Goal: Communication & Community: Answer question/provide support

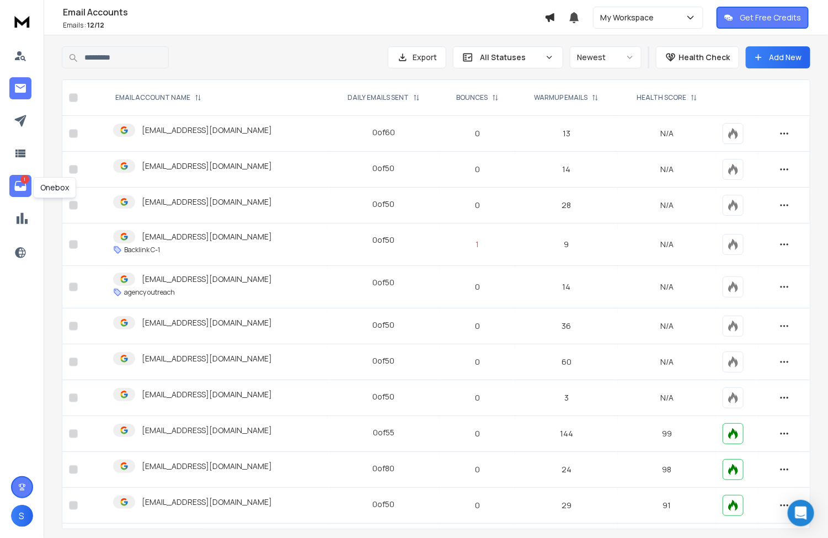
click at [23, 189] on icon at bounding box center [20, 186] width 12 height 10
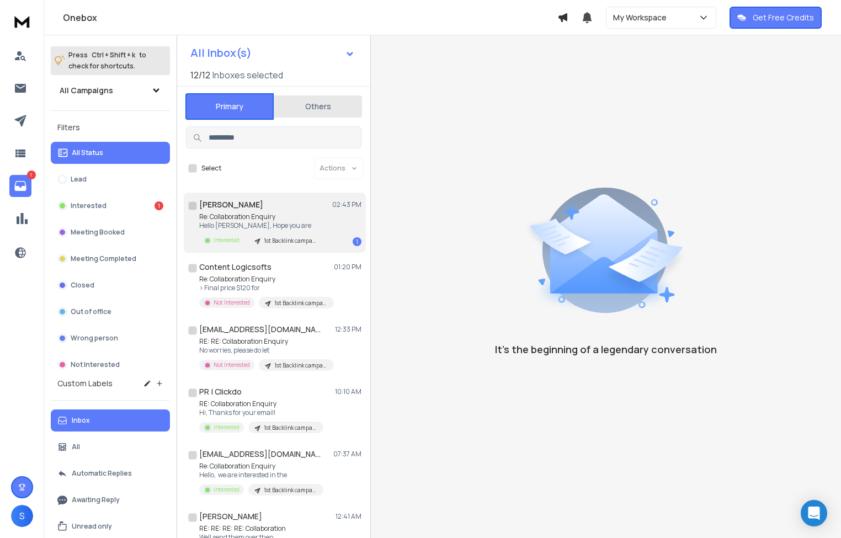
click at [279, 212] on p "Re: Collaboration Enquiry" at bounding box center [261, 216] width 124 height 9
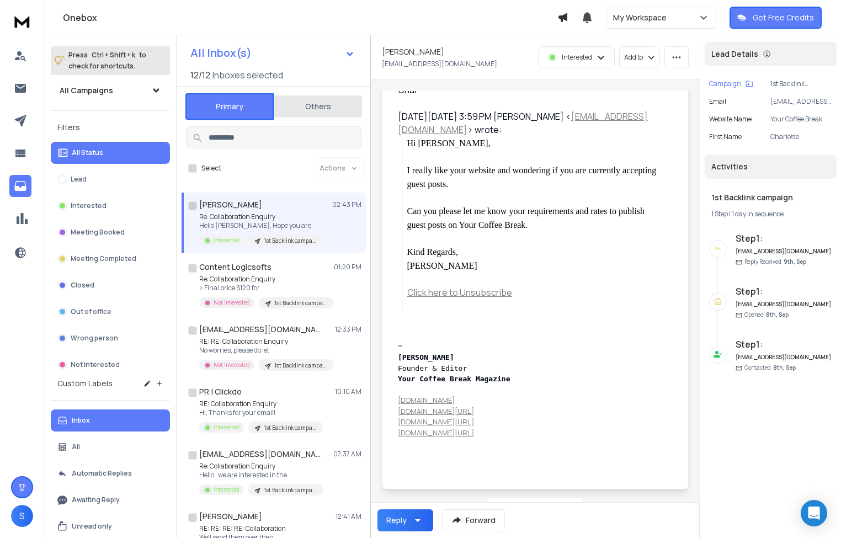
scroll to position [276, 0]
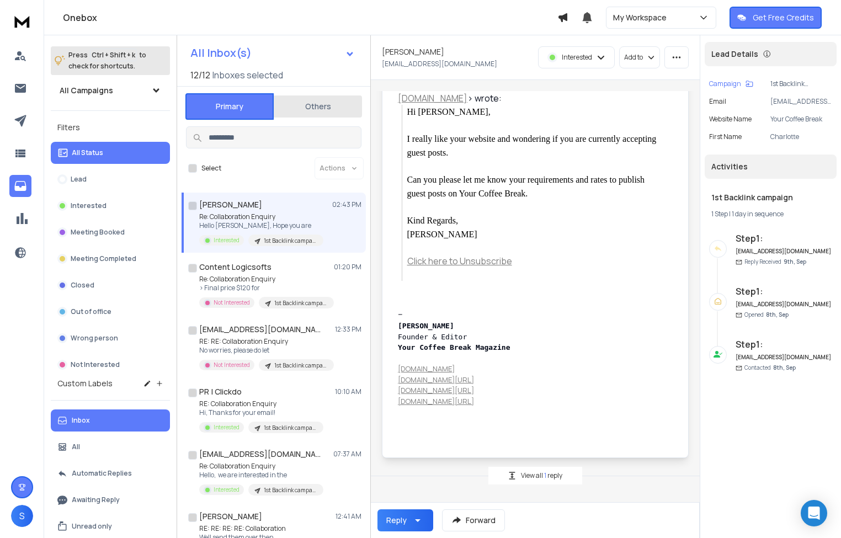
click at [525, 471] on p "View all 1 reply" at bounding box center [541, 475] width 41 height 9
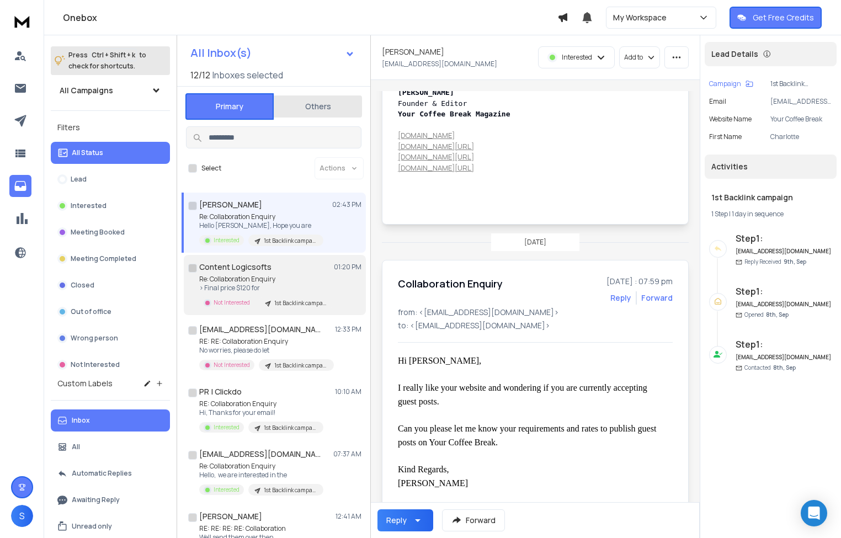
scroll to position [416, 0]
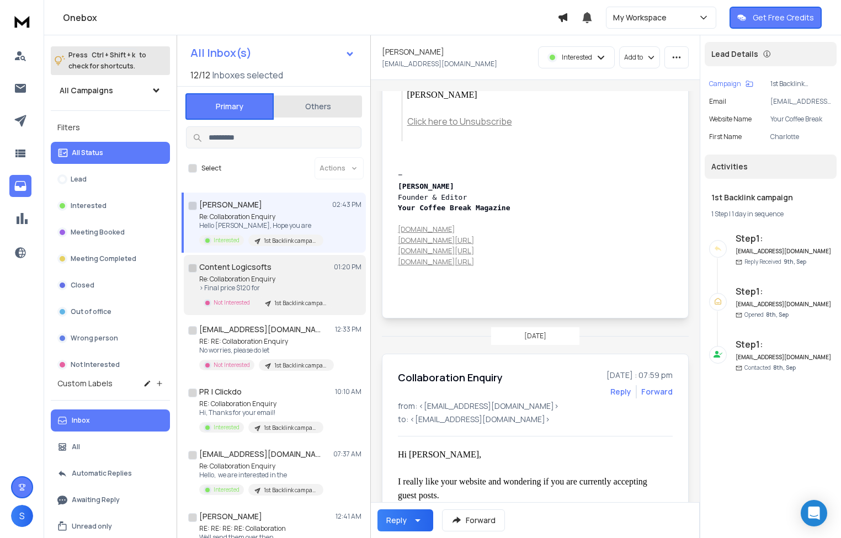
click at [310, 275] on p "Re: Collaboration Enquiry" at bounding box center [265, 279] width 132 height 9
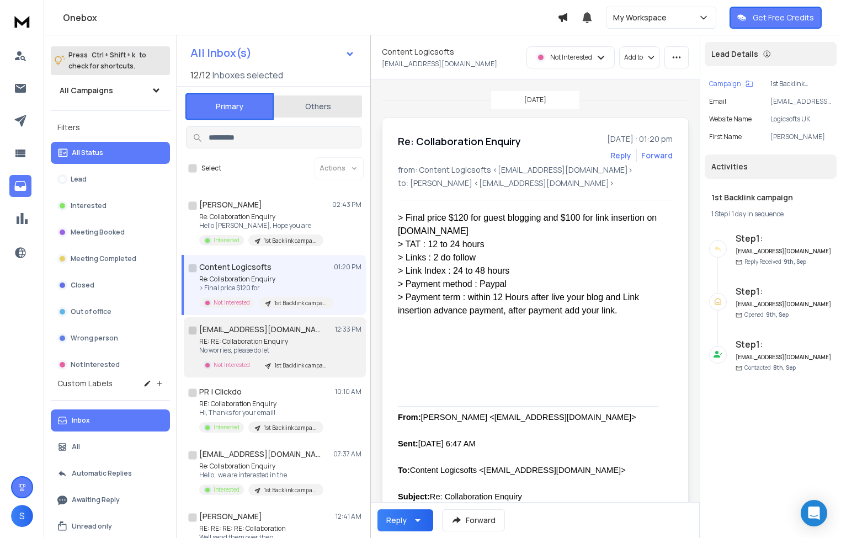
click at [284, 336] on div "[EMAIL_ADDRESS][DOMAIN_NAME] 12:33 PM RE: RE: Collaboration Enquiry No worries,…" at bounding box center [280, 347] width 162 height 47
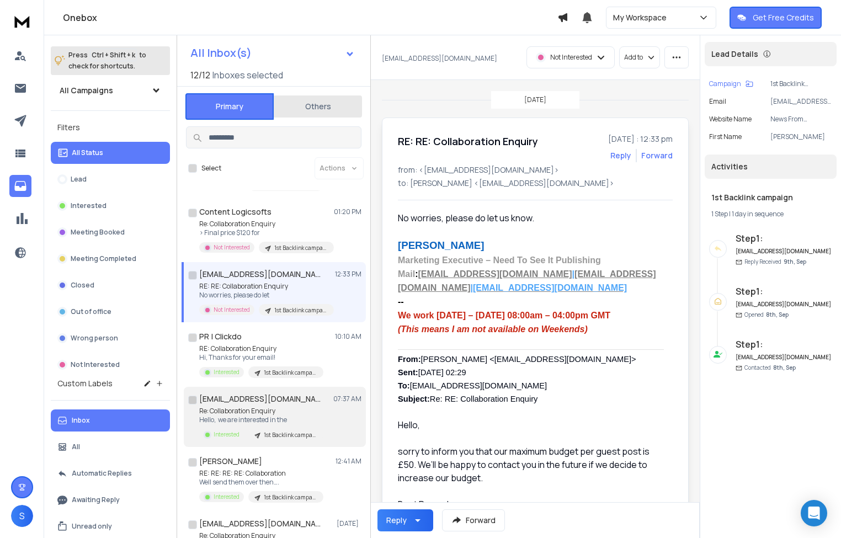
scroll to position [83, 0]
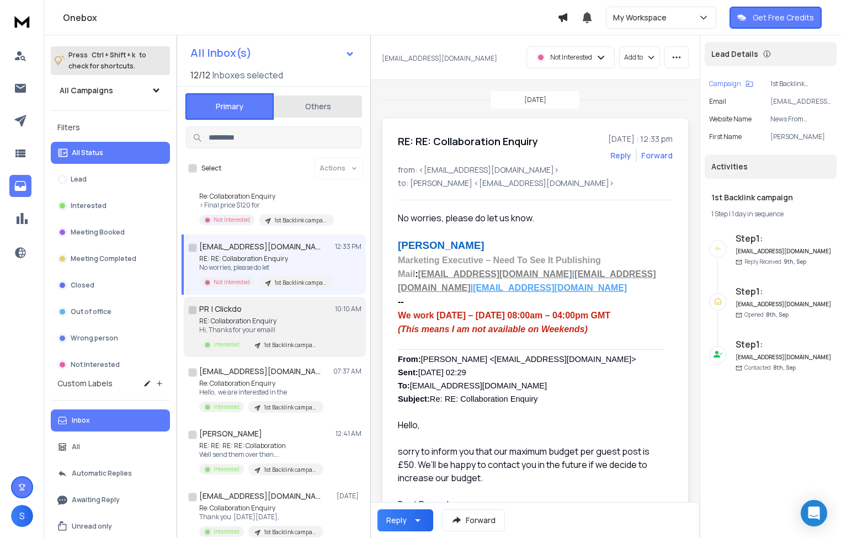
click at [294, 326] on p "Hi, Thanks for your email!" at bounding box center [261, 330] width 124 height 9
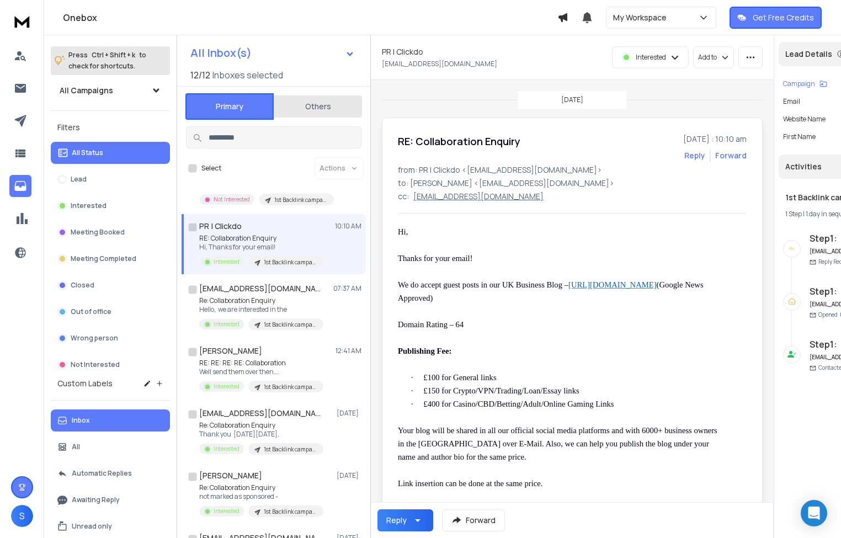
scroll to position [248, 0]
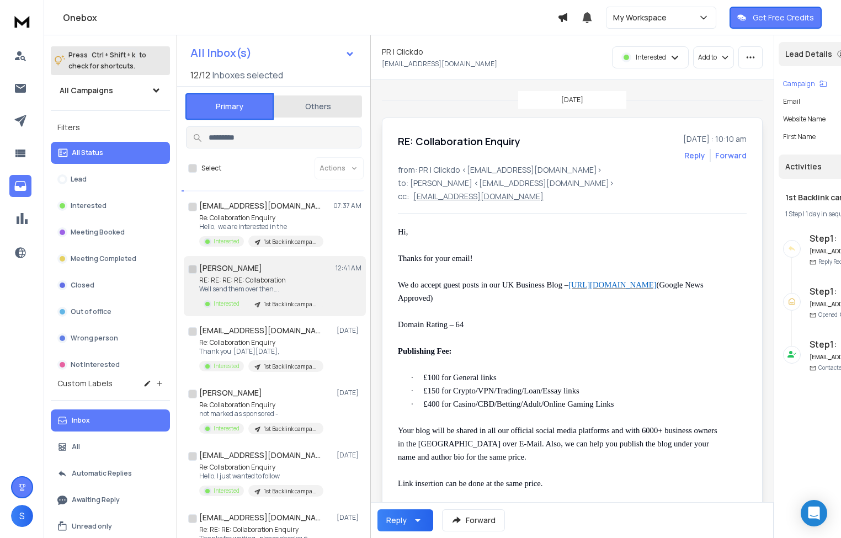
click at [280, 265] on div "[PERSON_NAME] 12:41 AM" at bounding box center [280, 268] width 162 height 11
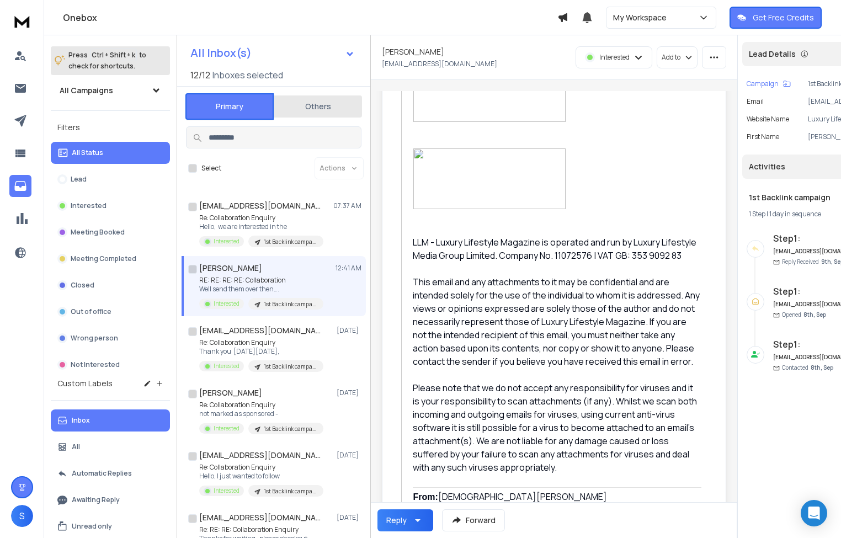
scroll to position [1903, 0]
